Goal: Communication & Community: Answer question/provide support

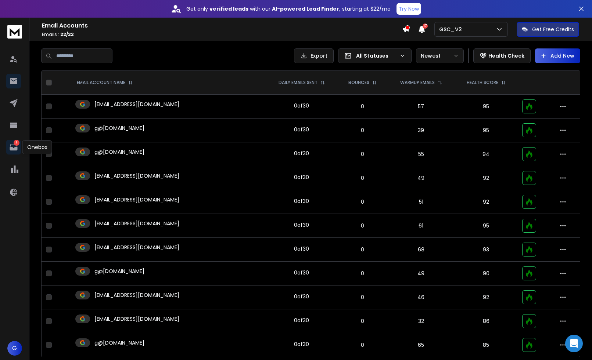
click at [14, 147] on icon at bounding box center [13, 147] width 9 height 9
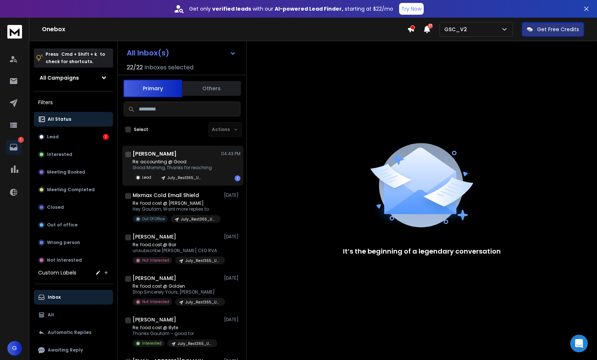
click at [201, 167] on p "Good Morning, Thanks for reaching" at bounding box center [172, 168] width 79 height 6
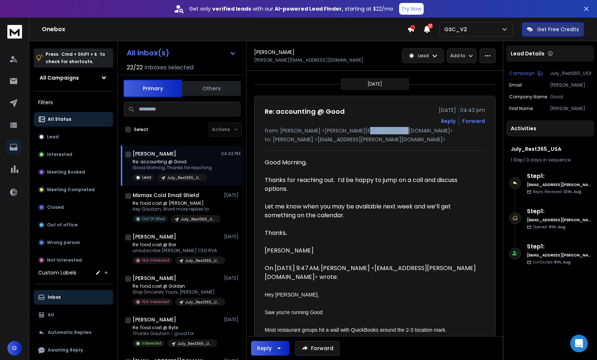
drag, startPoint x: 366, startPoint y: 132, endPoint x: 407, endPoint y: 134, distance: 41.2
click at [407, 134] on p "from: [PERSON_NAME] <[PERSON_NAME][EMAIL_ADDRESS][DOMAIN_NAME]>" at bounding box center [375, 130] width 220 height 7
copy p "[DOMAIN_NAME]"
drag, startPoint x: 280, startPoint y: 132, endPoint x: 338, endPoint y: 130, distance: 57.7
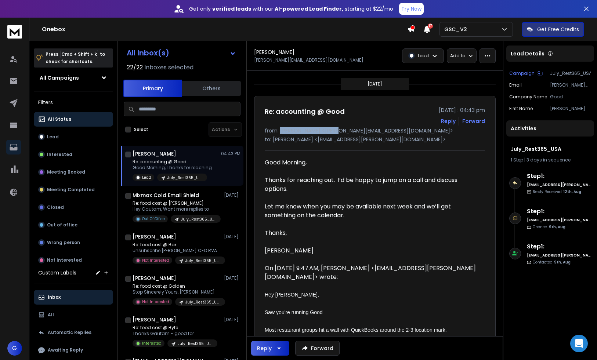
click at [338, 130] on p "from: [PERSON_NAME] <[PERSON_NAME][EMAIL_ADDRESS][DOMAIN_NAME]>" at bounding box center [375, 130] width 220 height 7
copy p "[PERSON_NAME]"
click at [445, 120] on button "Reply" at bounding box center [448, 120] width 15 height 7
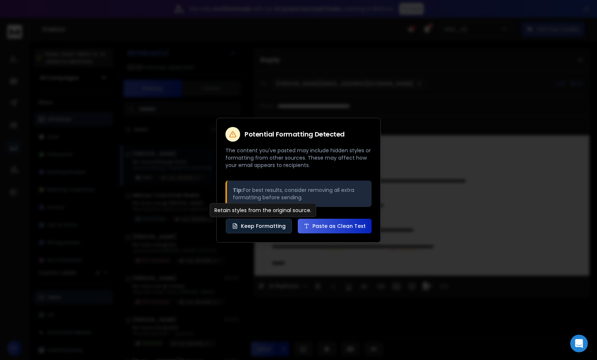
click at [261, 222] on button "Keep Formatting" at bounding box center [259, 226] width 66 height 15
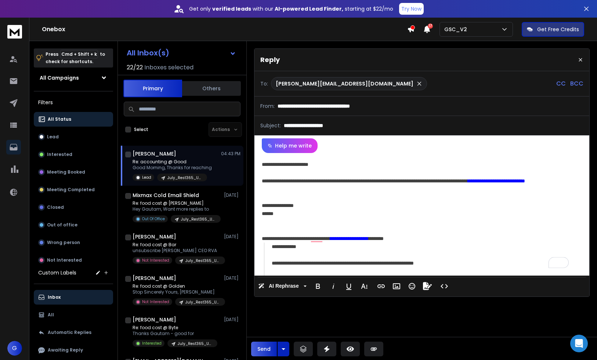
click at [364, 189] on div "**********" at bounding box center [415, 185] width 307 height 17
click at [363, 180] on div "**********" at bounding box center [415, 185] width 307 height 17
click at [268, 344] on button "Send" at bounding box center [264, 349] width 26 height 15
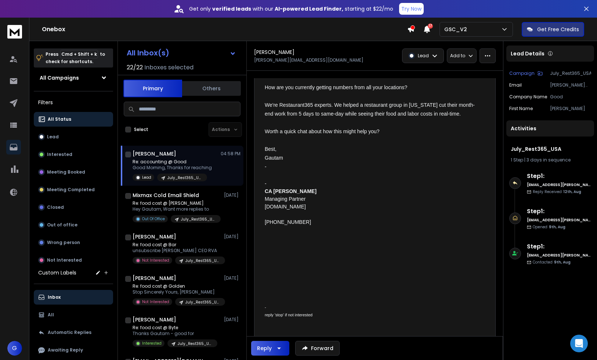
scroll to position [373, 0]
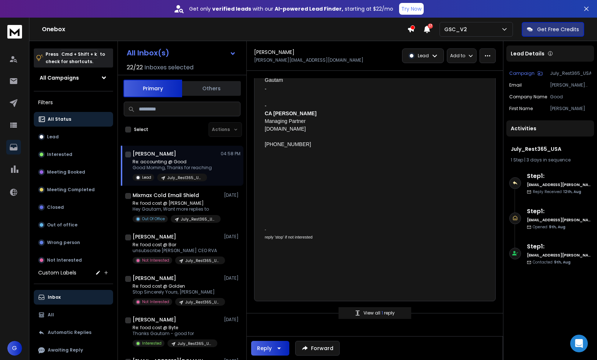
click at [380, 311] on p "View all 1 reply" at bounding box center [379, 313] width 31 height 6
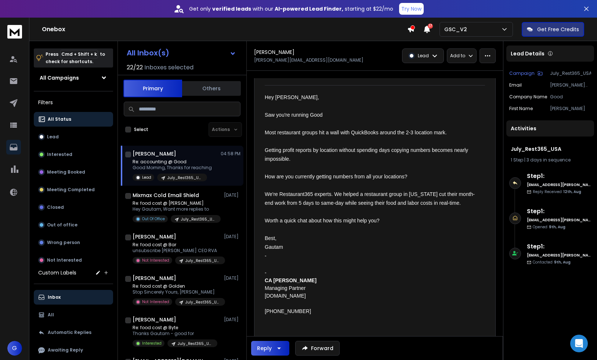
scroll to position [0, 0]
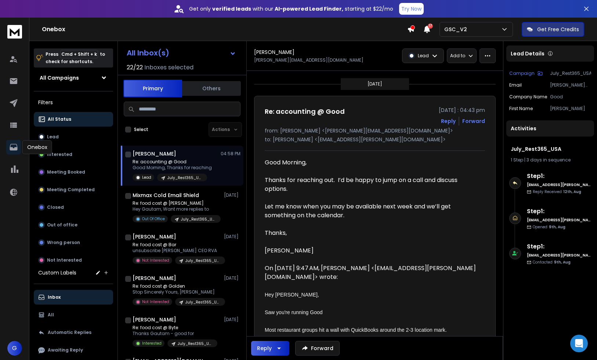
click at [14, 152] on link at bounding box center [13, 147] width 15 height 15
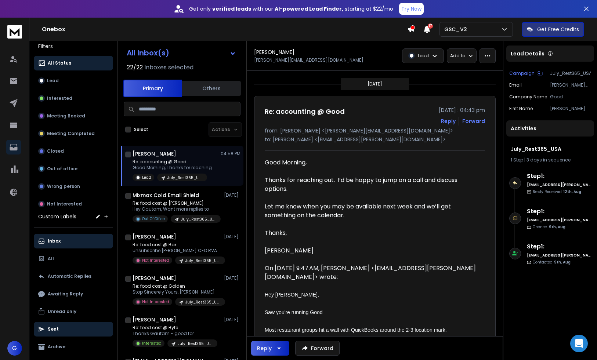
click at [61, 329] on button "Sent" at bounding box center [73, 329] width 79 height 15
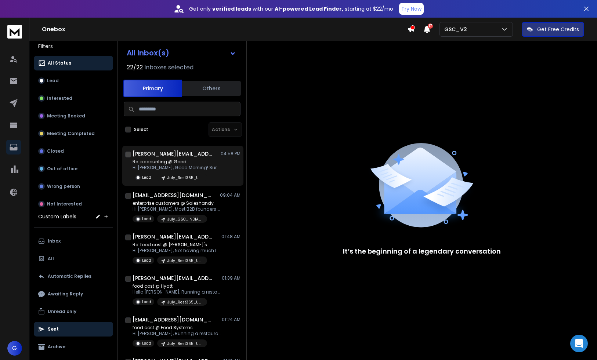
click at [162, 158] on div "[PERSON_NAME][EMAIL_ADDRESS][DOMAIN_NAME] 04:58 PM Re: accounting @ Good Hi [PE…" at bounding box center [187, 165] width 108 height 31
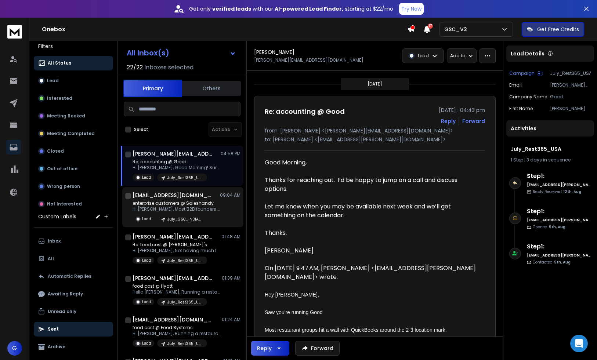
click at [164, 207] on p "Hi [PERSON_NAME], Most B2B founders have" at bounding box center [177, 209] width 88 height 6
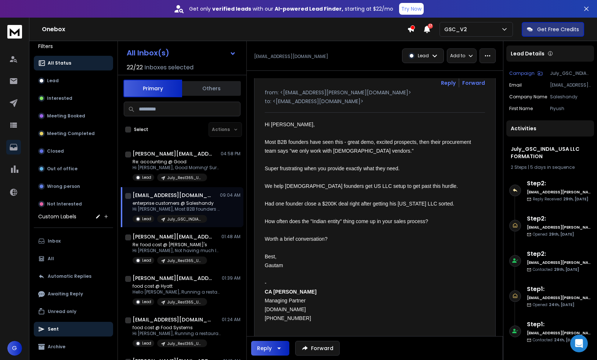
scroll to position [0, 0]
